Goal: Task Accomplishment & Management: Manage account settings

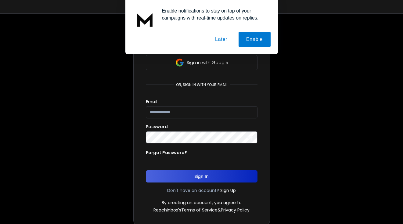
click at [182, 110] on input "email" at bounding box center [202, 112] width 112 height 12
paste input "**********"
type input "**********"
click at [221, 38] on button "Later" at bounding box center [220, 39] width 27 height 15
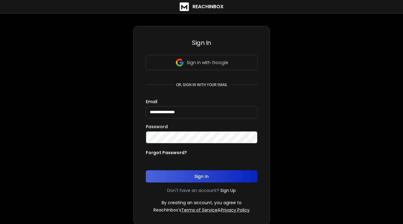
click at [201, 177] on button "Sign In" at bounding box center [202, 176] width 112 height 12
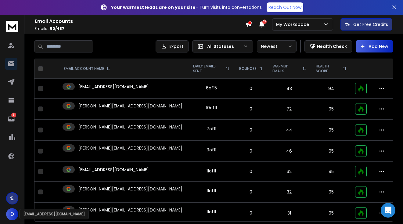
click at [10, 216] on span "D" at bounding box center [12, 214] width 12 height 12
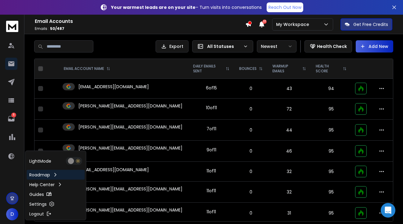
click at [80, 162] on icon at bounding box center [78, 161] width 5 height 5
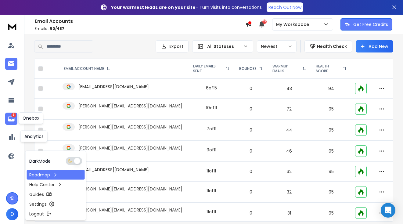
click at [10, 124] on link "5" at bounding box center [11, 119] width 12 height 12
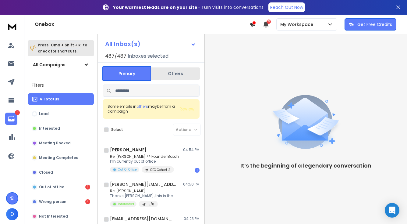
click at [187, 71] on button "Others" at bounding box center [175, 73] width 49 height 13
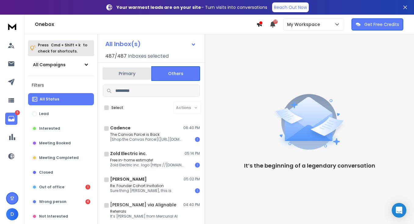
click at [134, 77] on button "Primary" at bounding box center [126, 73] width 49 height 13
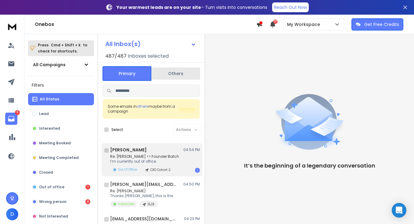
click at [181, 159] on div "Re: Zach <> Founder Batch I’m currently out of office. Out Of Office CEO Cohort…" at bounding box center [155, 163] width 90 height 19
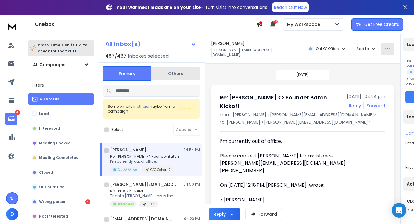
click at [390, 46] on icon "button" at bounding box center [387, 48] width 5 height 5
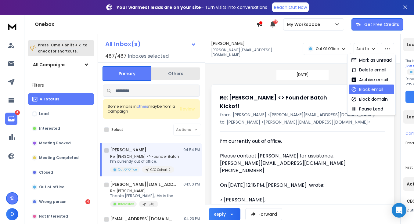
click at [373, 88] on div "Block email" at bounding box center [367, 89] width 32 height 6
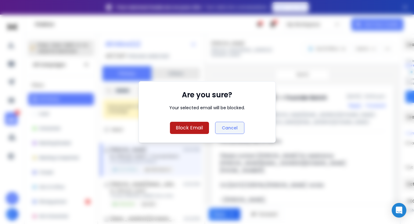
click at [199, 126] on button "Block Email" at bounding box center [189, 128] width 39 height 12
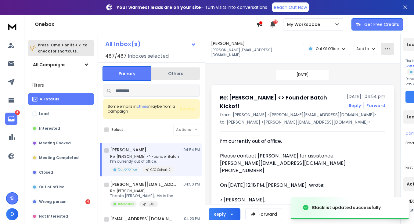
click at [390, 46] on icon "button" at bounding box center [387, 48] width 5 height 5
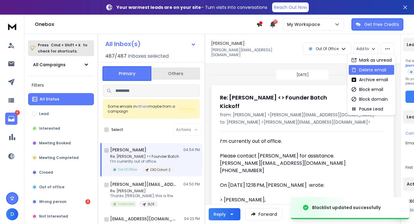
click at [375, 69] on div "Delete email" at bounding box center [368, 70] width 35 height 6
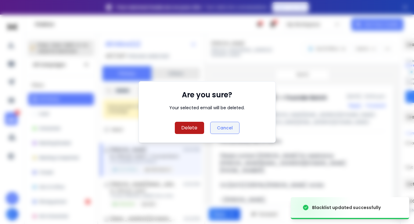
click at [197, 130] on button "Delete" at bounding box center [189, 128] width 29 height 12
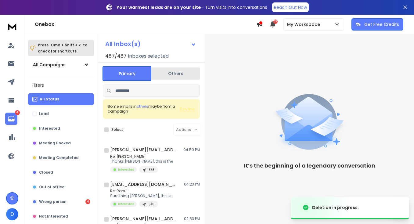
click at [170, 65] on div "All Inbox(s) 487 / 487 Inboxes selected Primary Others Some emails in others ma…" at bounding box center [151, 146] width 107 height 224
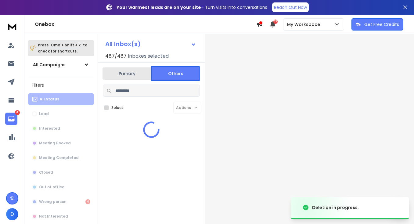
click at [174, 72] on button "Others" at bounding box center [175, 73] width 49 height 15
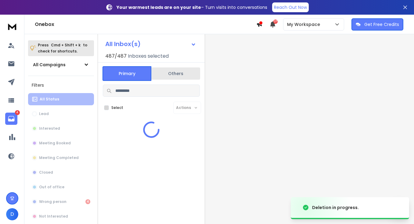
click at [137, 73] on button "Primary" at bounding box center [126, 73] width 49 height 15
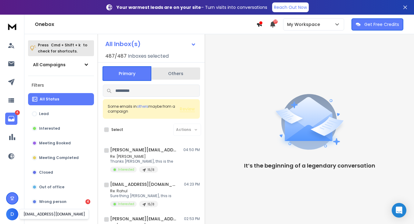
click at [15, 213] on span "D" at bounding box center [12, 214] width 12 height 12
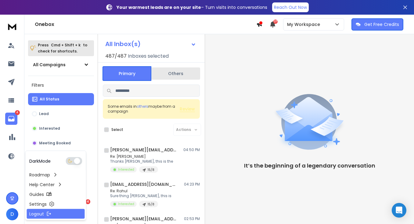
click at [35, 211] on p "Logout" at bounding box center [36, 214] width 15 height 6
